Goal: Communication & Community: Answer question/provide support

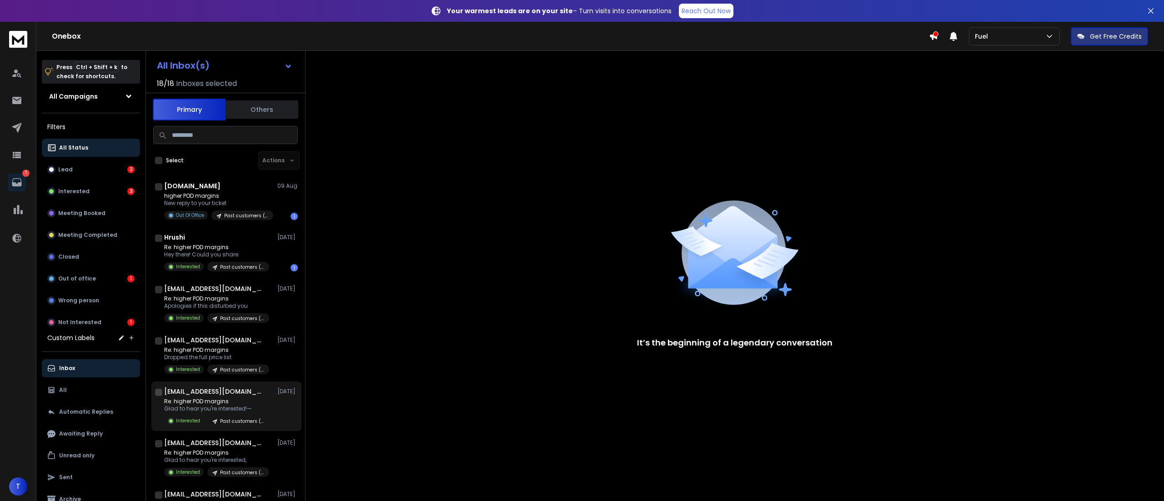
scroll to position [182, 0]
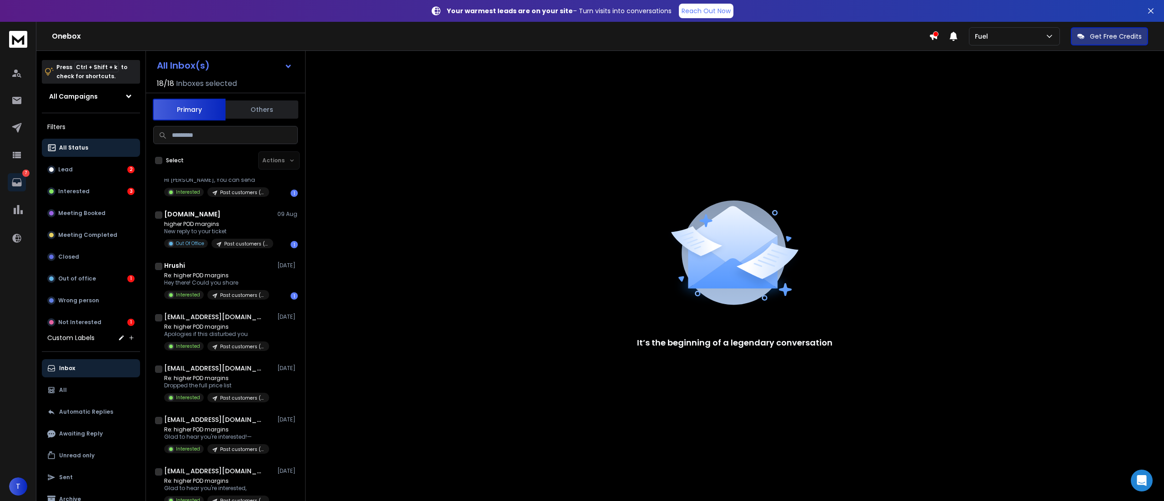
click at [400, 323] on div "It’s the beginning of a legendary conversation" at bounding box center [735, 264] width 859 height 426
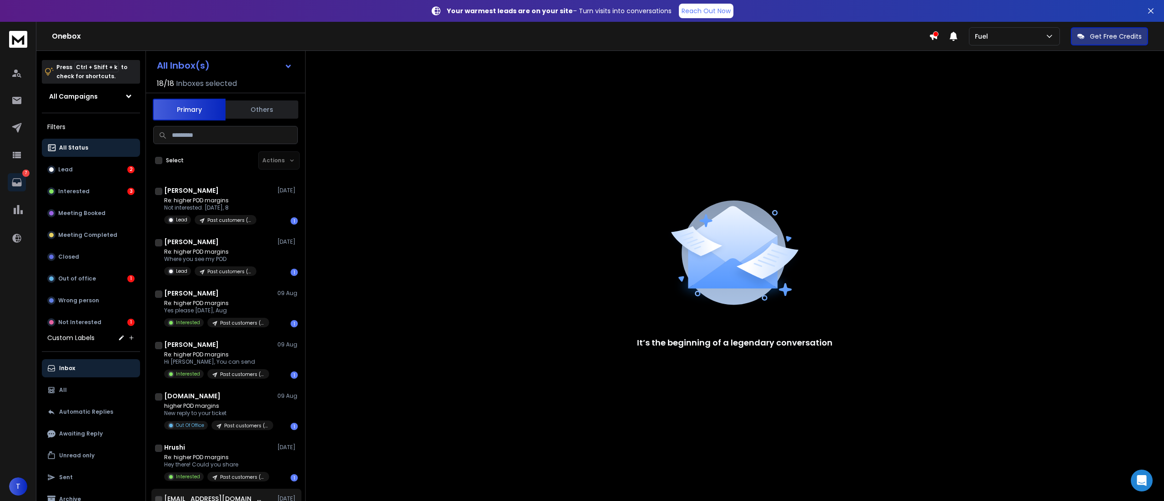
scroll to position [91, 0]
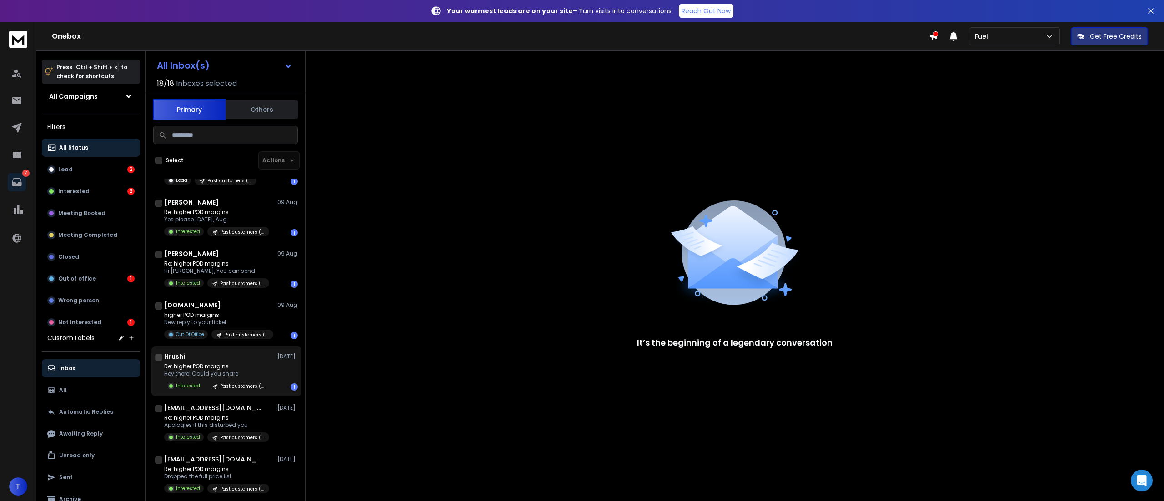
click at [261, 377] on p "Hey there! Could you share" at bounding box center [216, 373] width 105 height 7
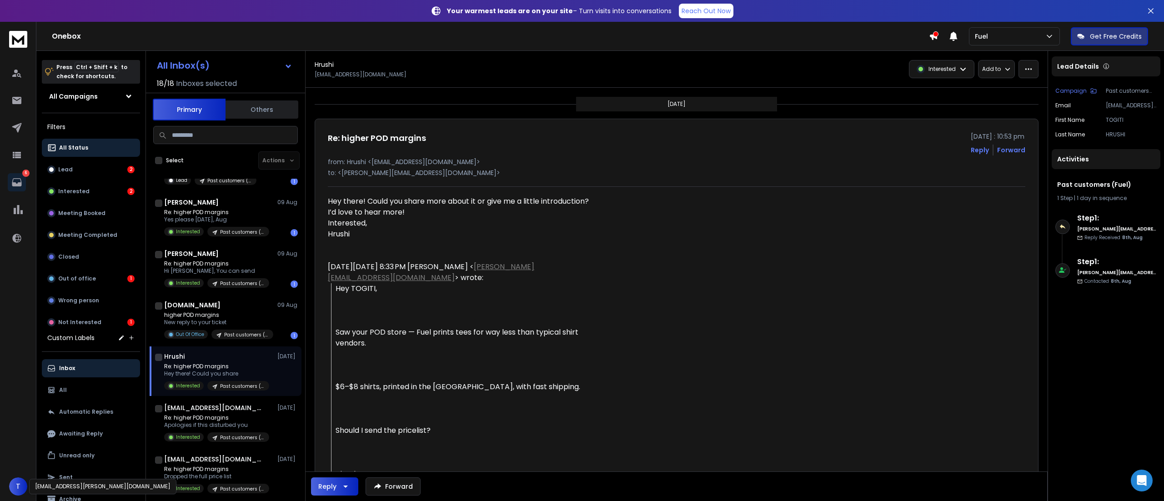
click at [20, 488] on span "T" at bounding box center [18, 487] width 18 height 18
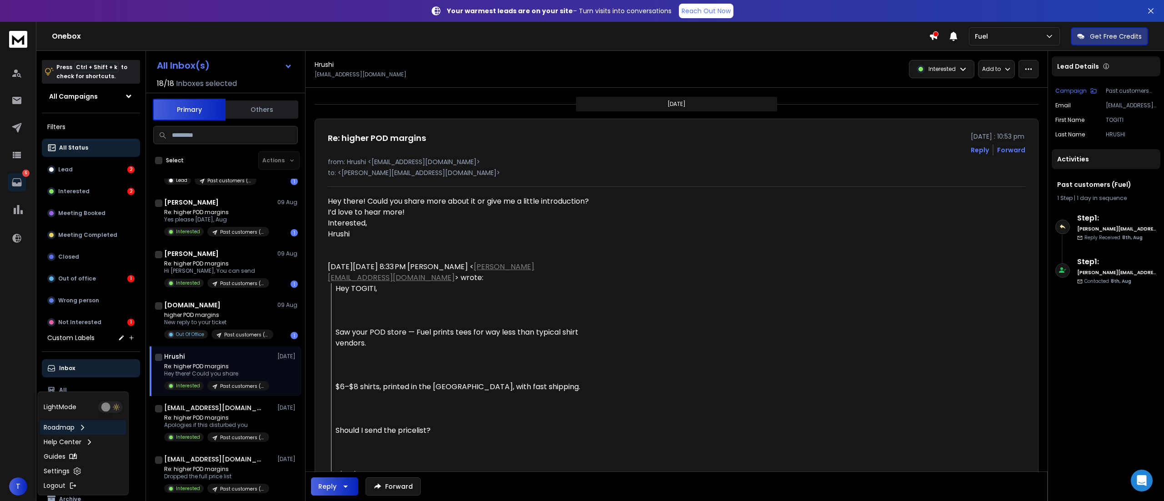
click at [107, 407] on button "button" at bounding box center [110, 407] width 25 height 12
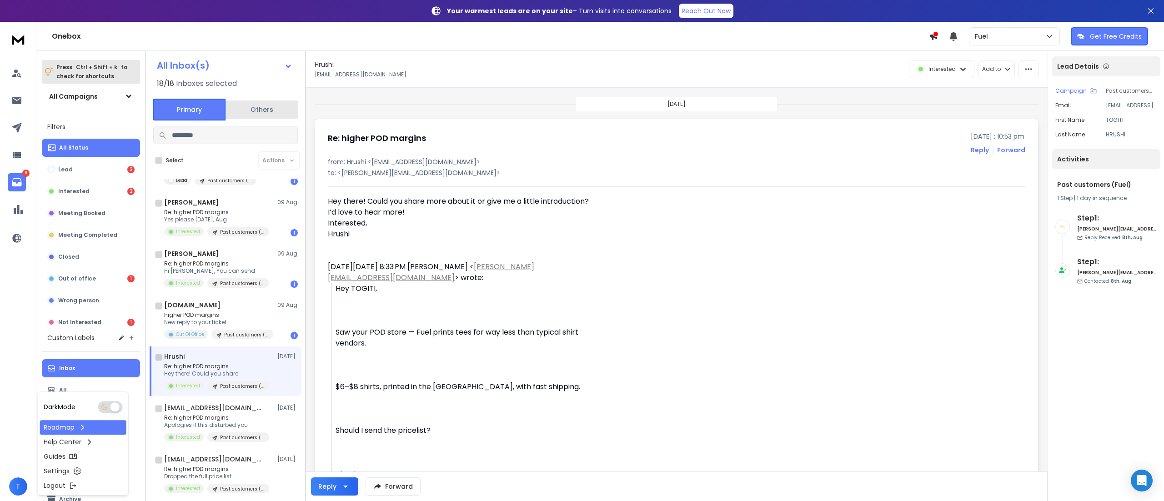
click at [471, 323] on blockquote "Hey TOGITI, Saw your POD store — Fuel prints tees for way less than typical shi…" at bounding box center [462, 419] width 262 height 273
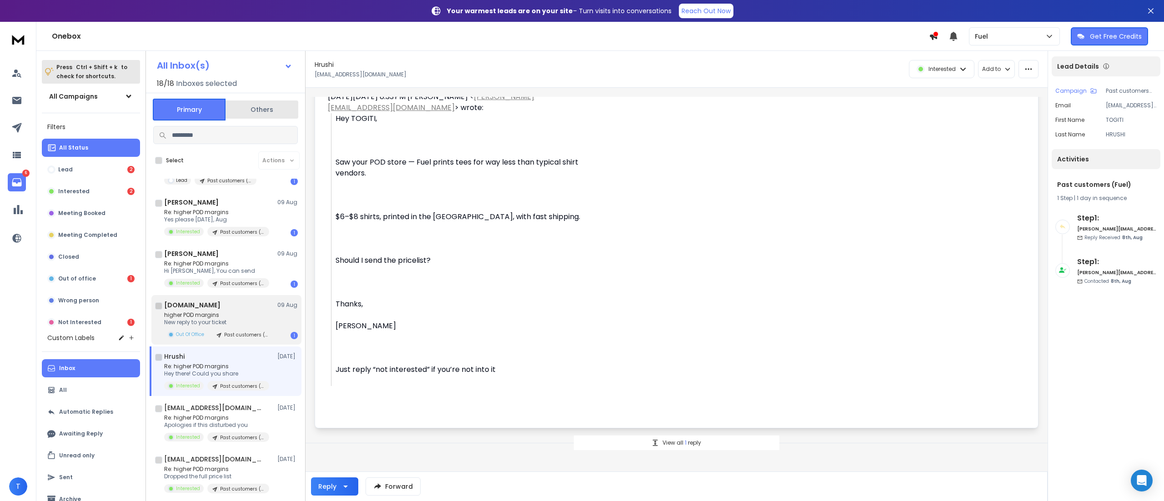
click at [195, 325] on p "New reply to your ticket" at bounding box center [218, 322] width 109 height 7
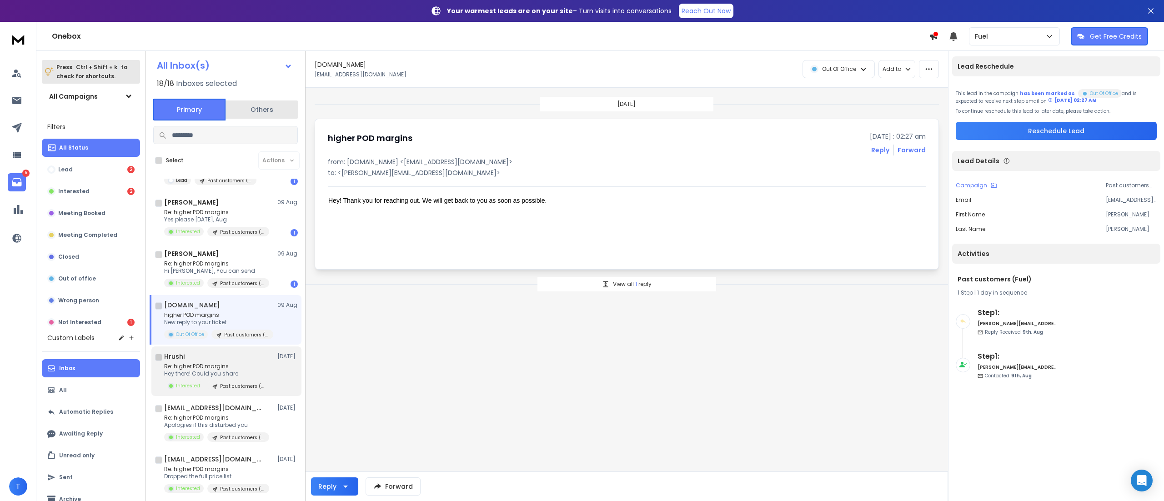
click at [252, 363] on p "Re: higher POD margins" at bounding box center [216, 366] width 105 height 7
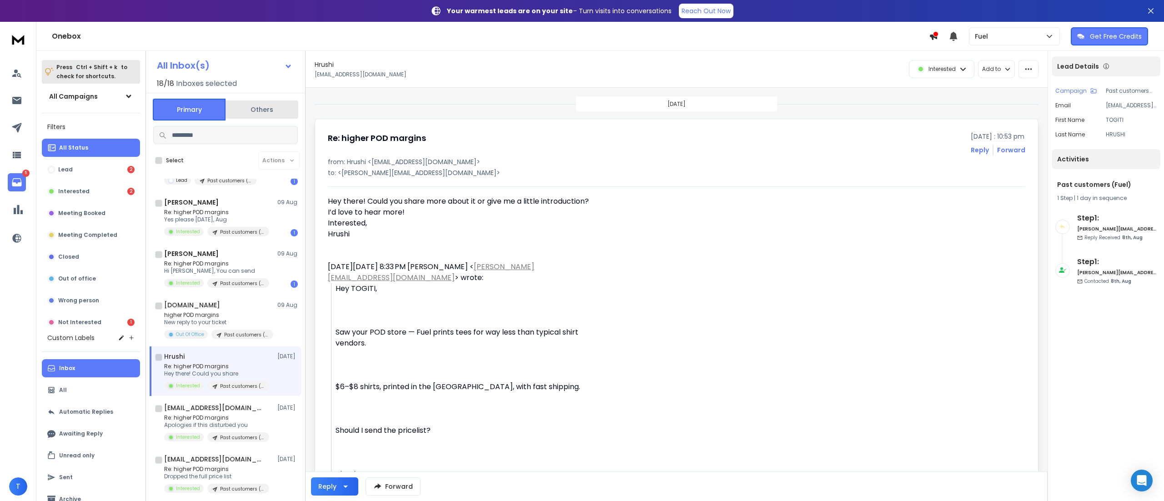
drag, startPoint x: 224, startPoint y: 371, endPoint x: 178, endPoint y: 357, distance: 47.6
click at [178, 357] on h1 "Hrushi" at bounding box center [174, 356] width 20 height 9
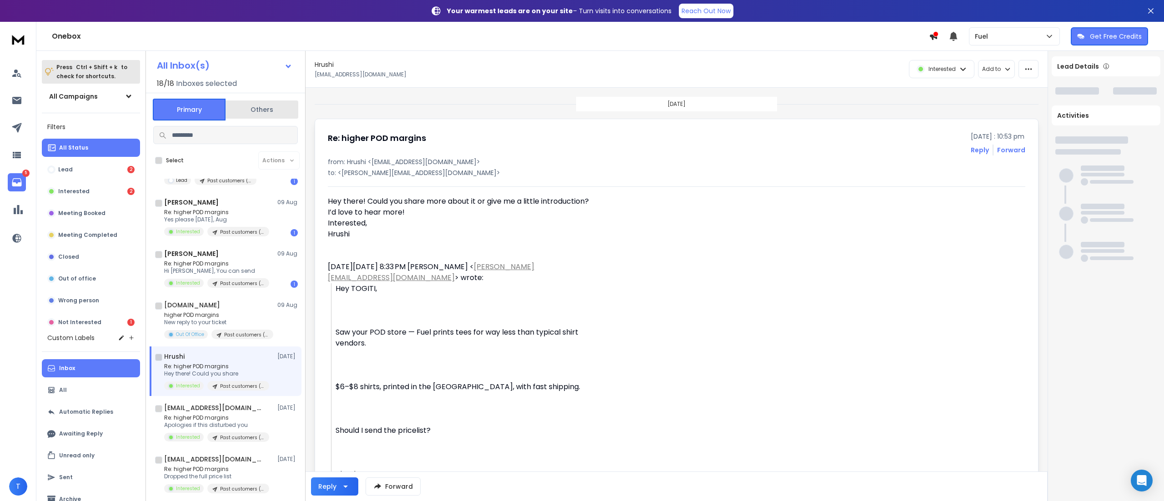
click at [218, 357] on div "Hrushi [DATE]" at bounding box center [231, 356] width 134 height 9
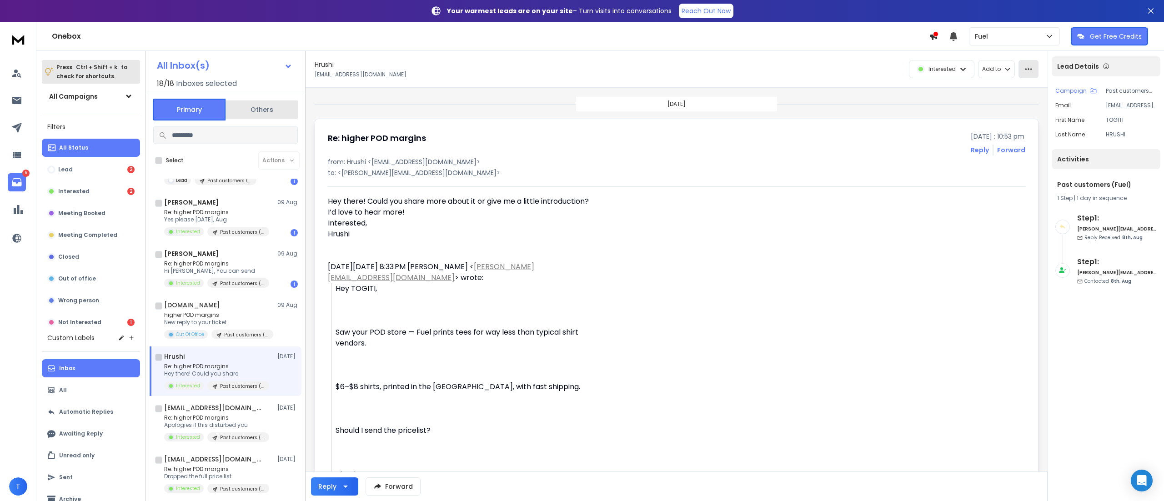
click at [1027, 70] on icon "button" at bounding box center [1029, 69] width 8 height 8
click at [1010, 91] on div "Mark as unread" at bounding box center [1002, 89] width 60 height 9
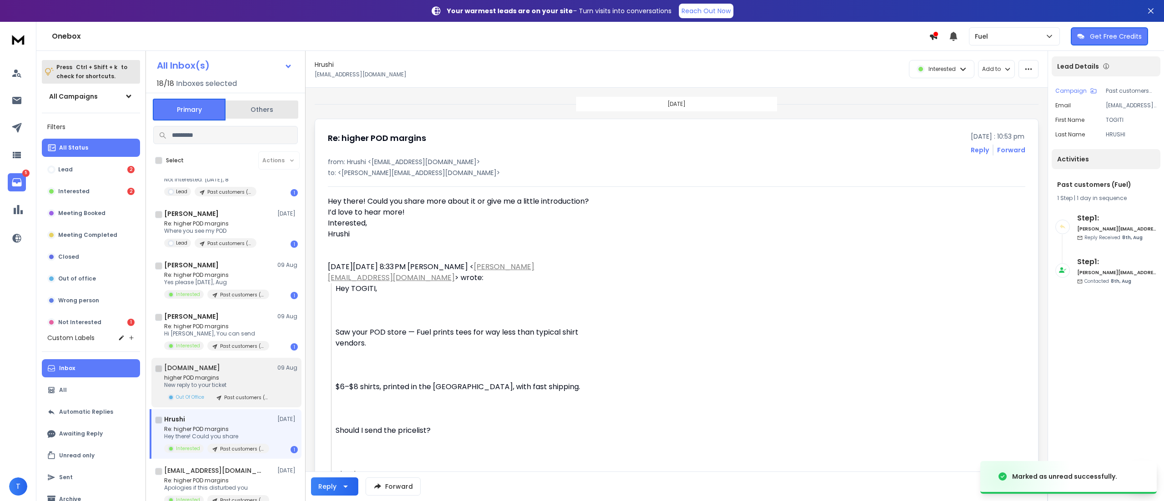
scroll to position [0, 0]
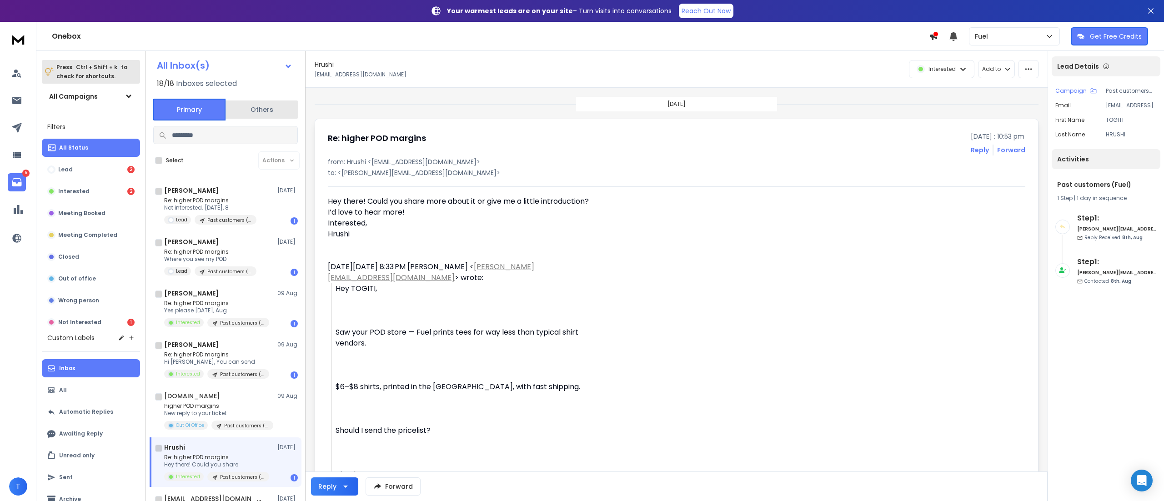
click at [653, 302] on div "Re: higher POD margins [DATE] : 10:53 pm Reply Forward from: [PERSON_NAME] <[EM…" at bounding box center [677, 358] width 698 height 453
